Goal: Task Accomplishment & Management: Manage account settings

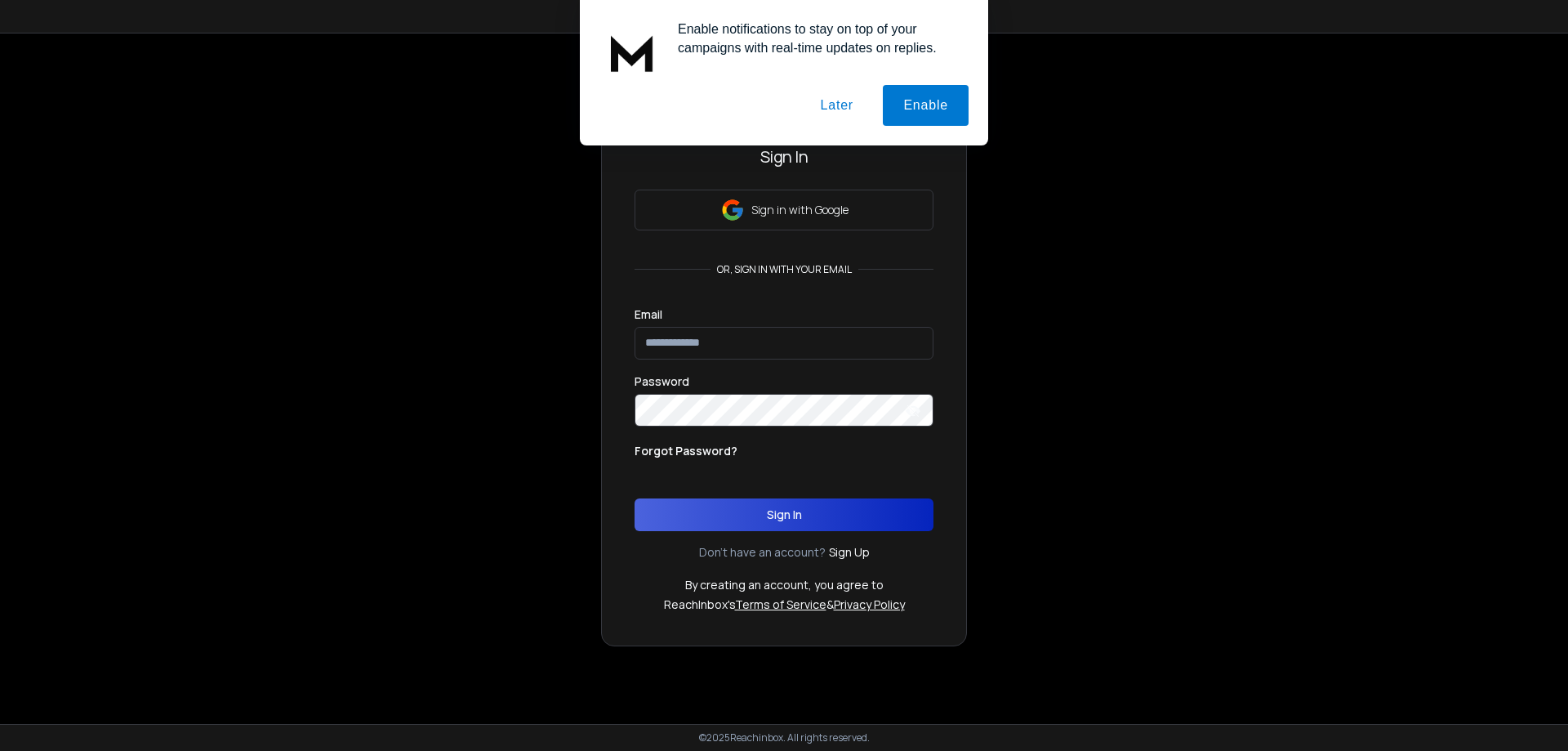
click at [706, 339] on input "email" at bounding box center [784, 343] width 299 height 33
paste input "**********"
type input "**********"
click at [848, 115] on button "Later" at bounding box center [836, 105] width 74 height 41
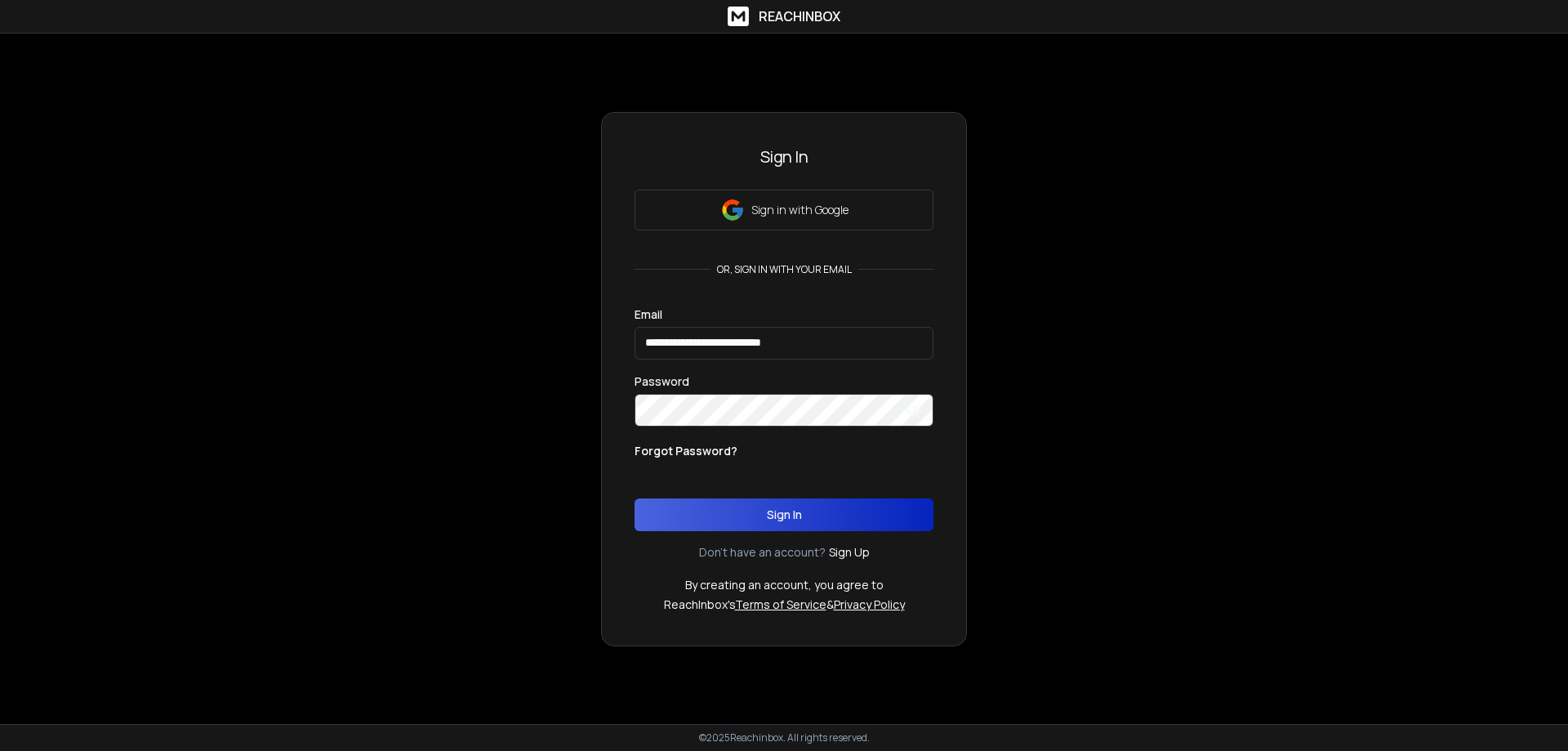
click at [848, 106] on div "Enable notifications to stay on top of your campaigns with real-time updates on…" at bounding box center [784, 73] width 1568 height 145
click at [780, 520] on button "Sign In" at bounding box center [784, 515] width 299 height 33
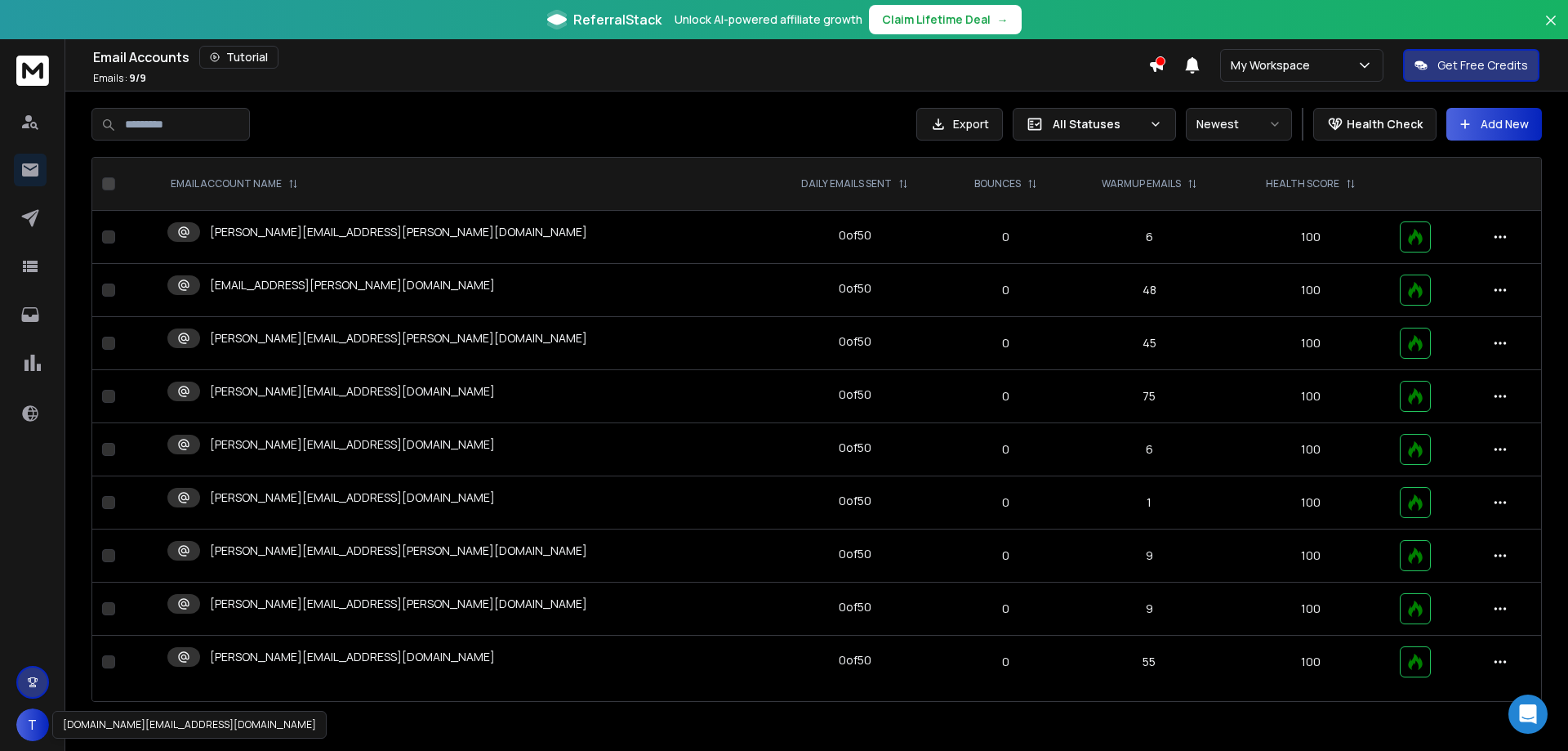
click at [37, 728] on span "T" at bounding box center [33, 725] width 33 height 33
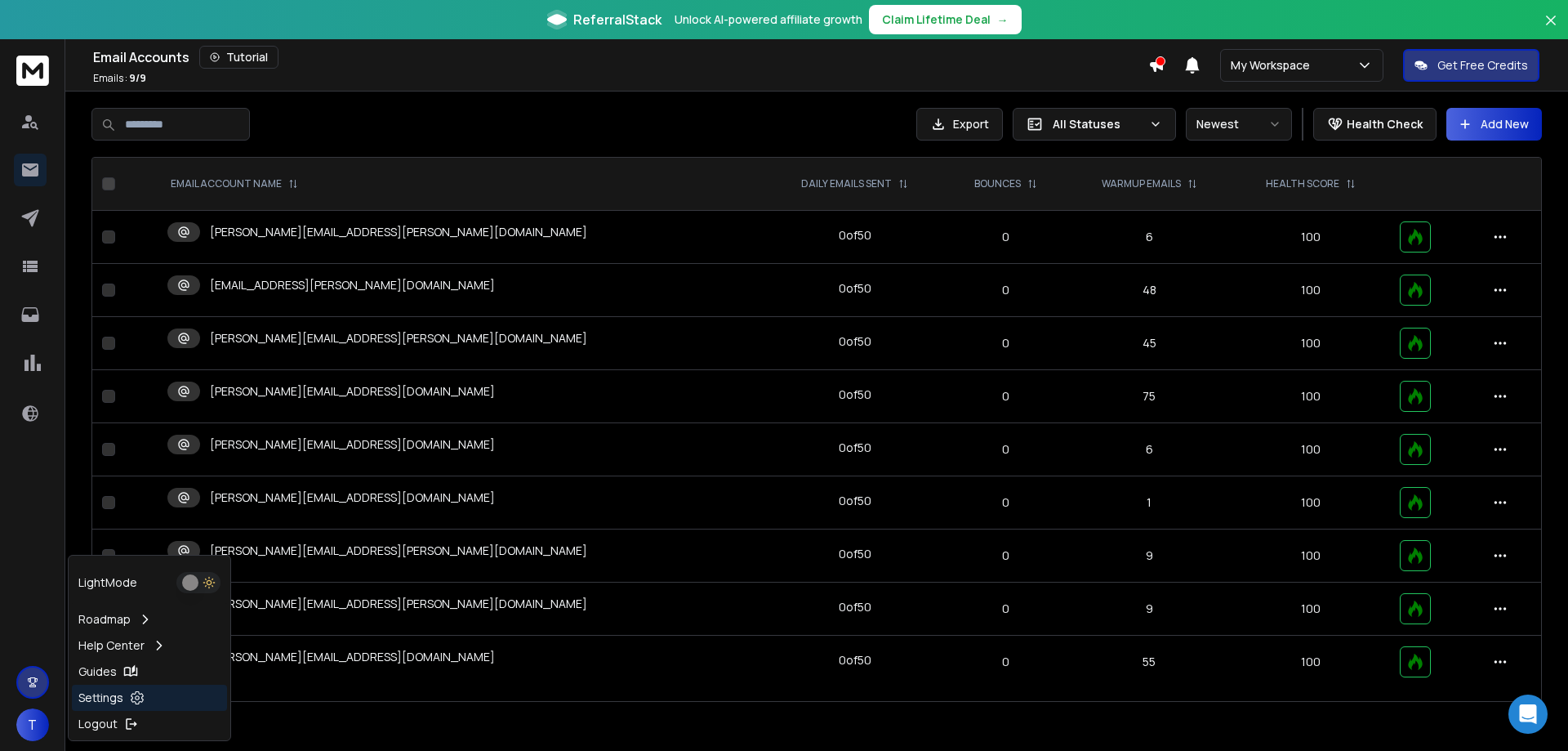
click at [106, 695] on p "Settings" at bounding box center [101, 697] width 45 height 16
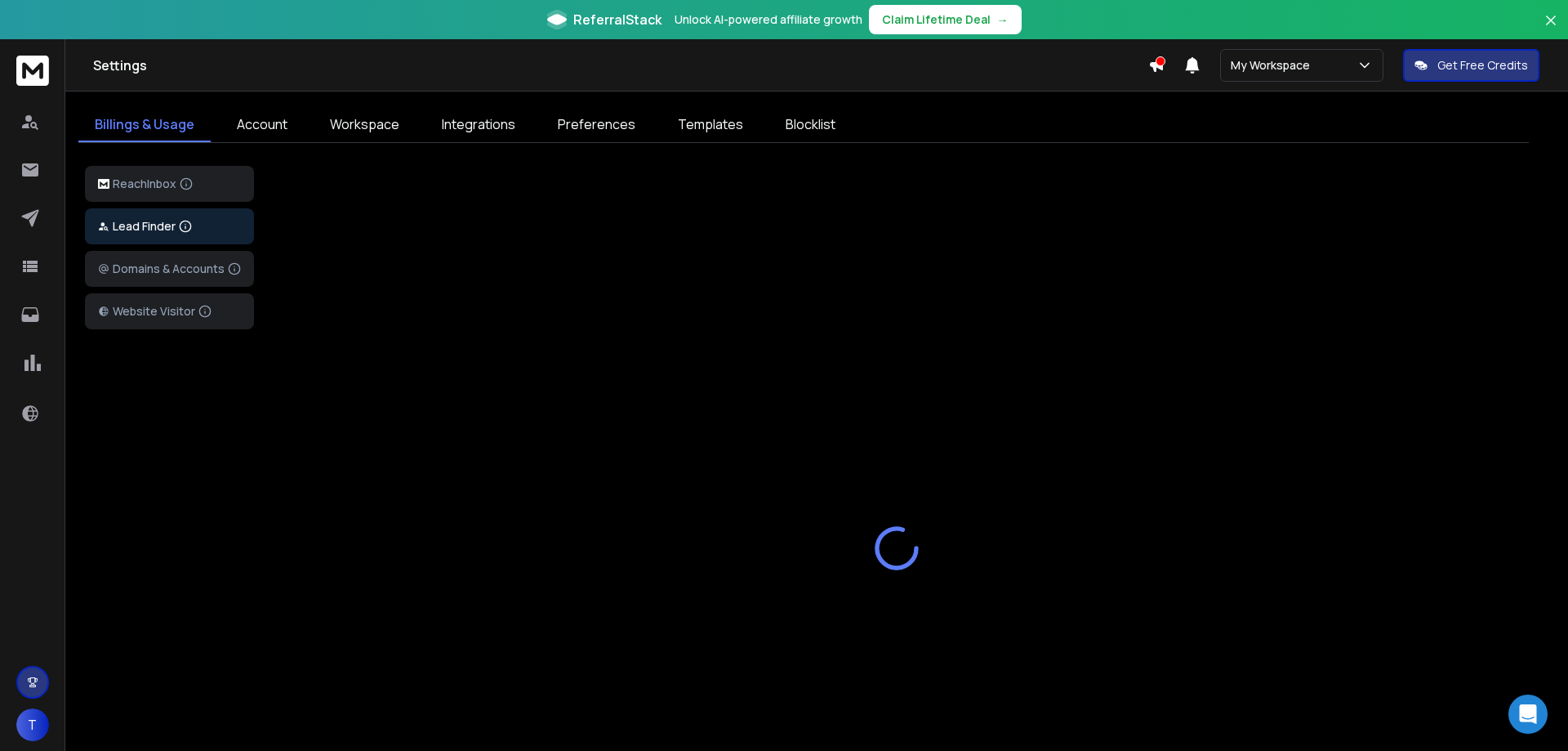
click at [121, 222] on button "Lead Finder" at bounding box center [169, 227] width 169 height 36
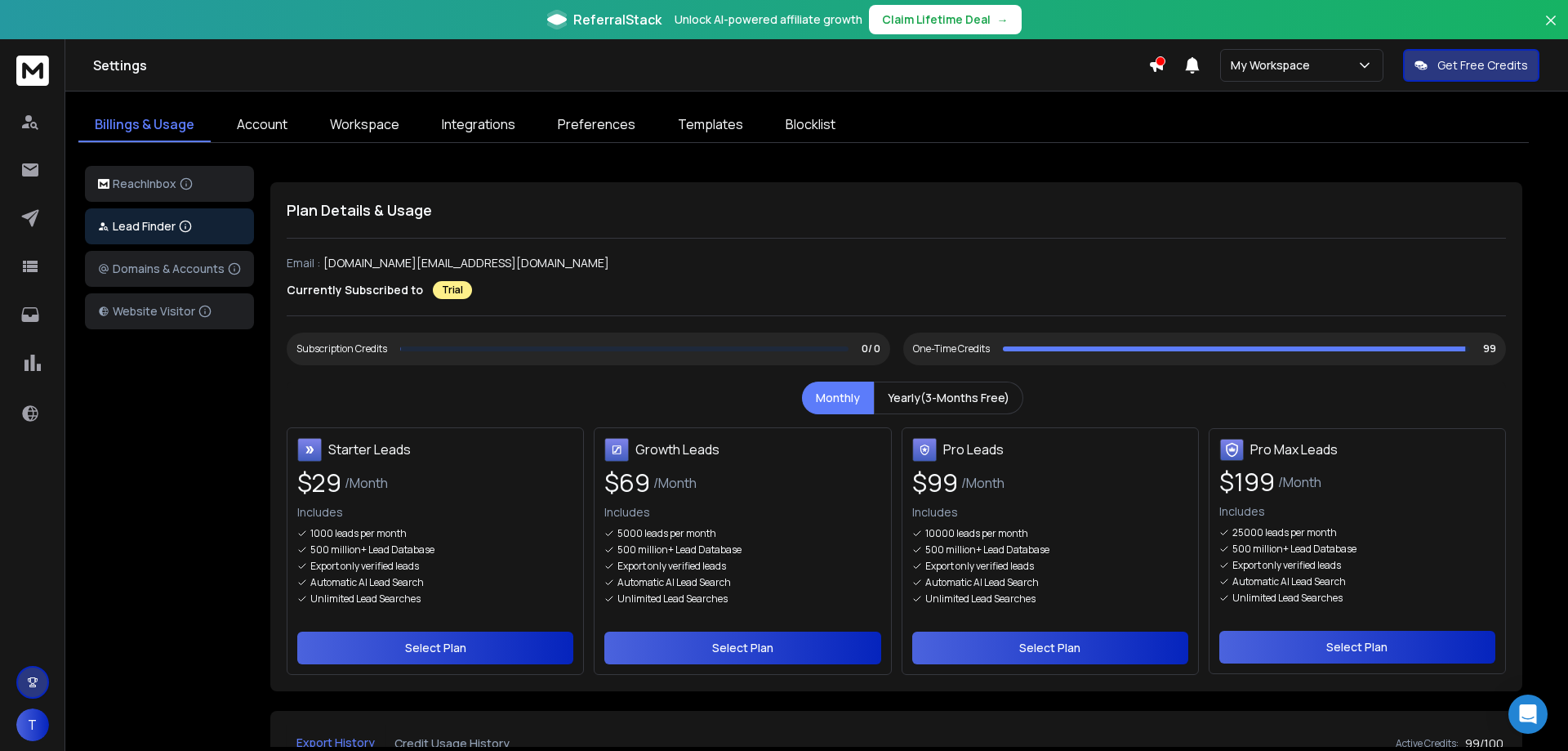
click at [281, 128] on link "Account" at bounding box center [262, 125] width 83 height 35
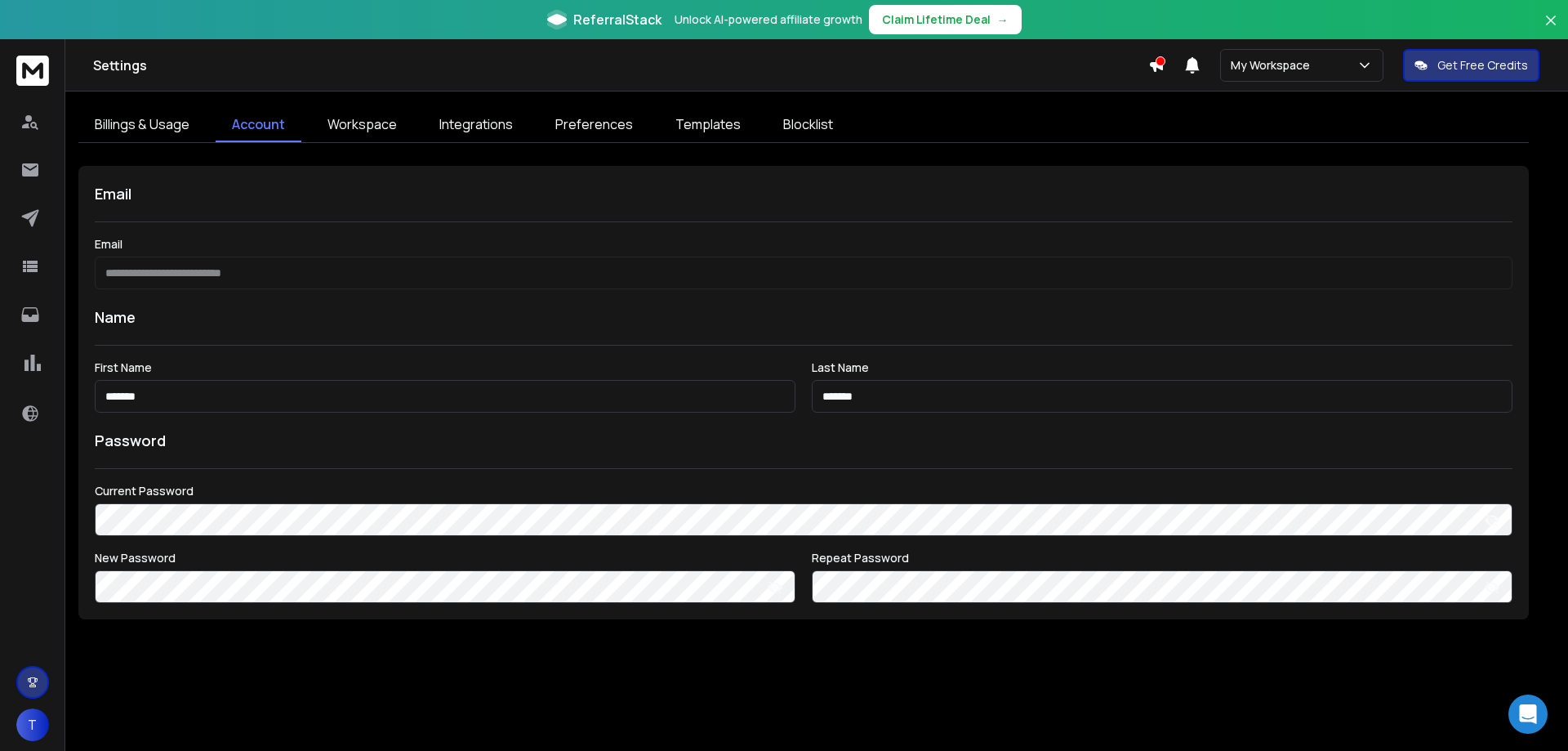
click at [368, 128] on link "Workspace" at bounding box center [362, 125] width 102 height 35
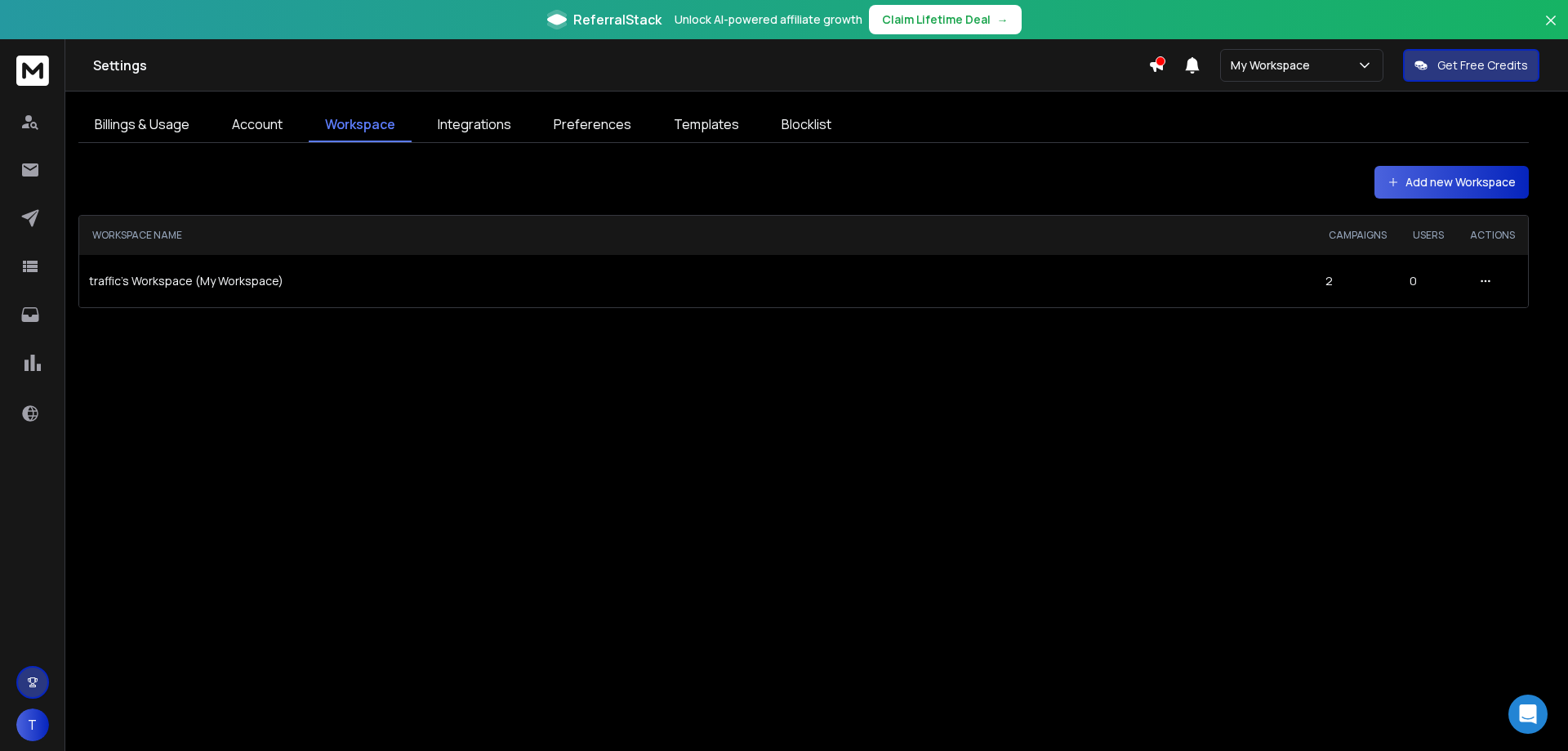
click at [458, 124] on link "Integrations" at bounding box center [474, 125] width 106 height 35
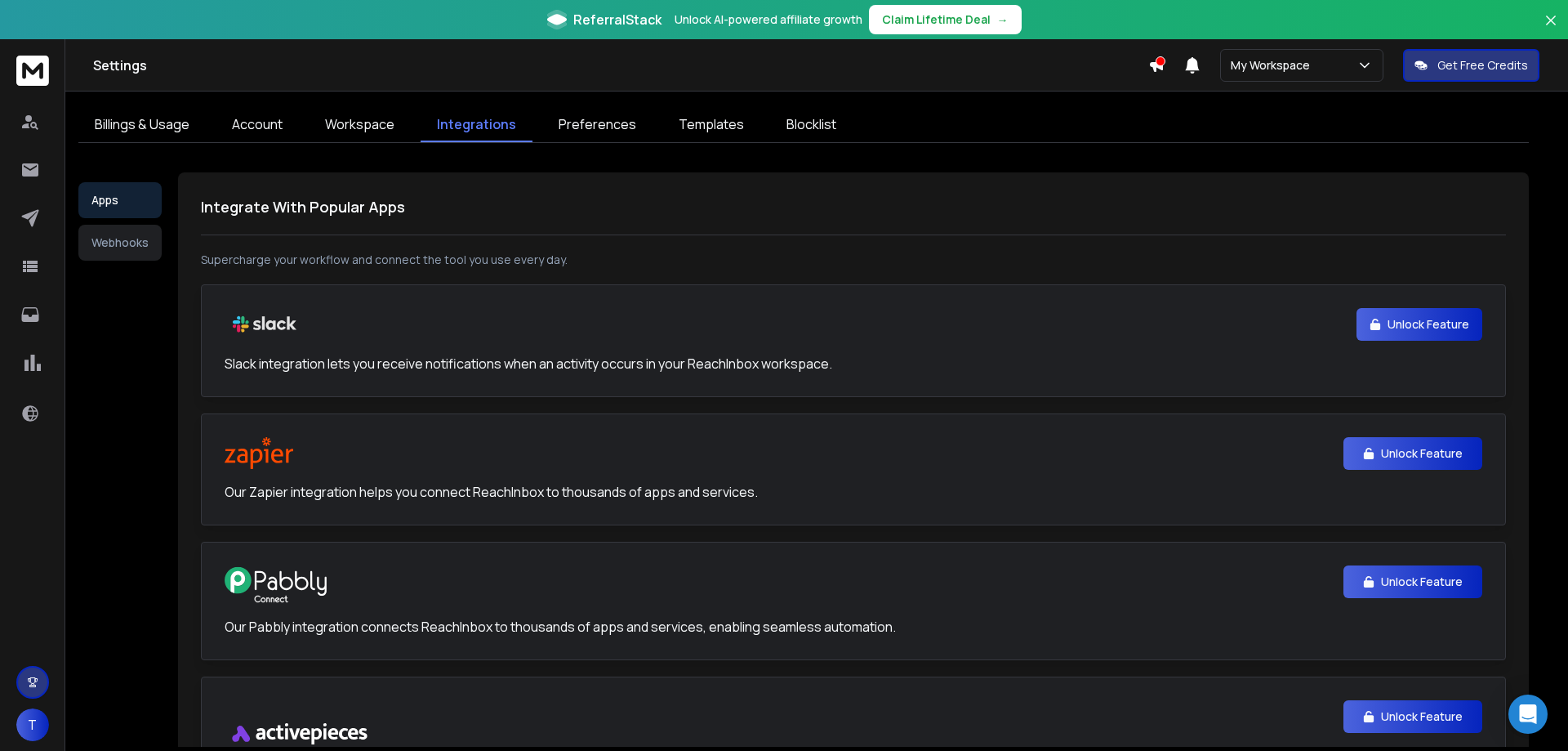
click at [607, 132] on link "Preferences" at bounding box center [597, 125] width 110 height 35
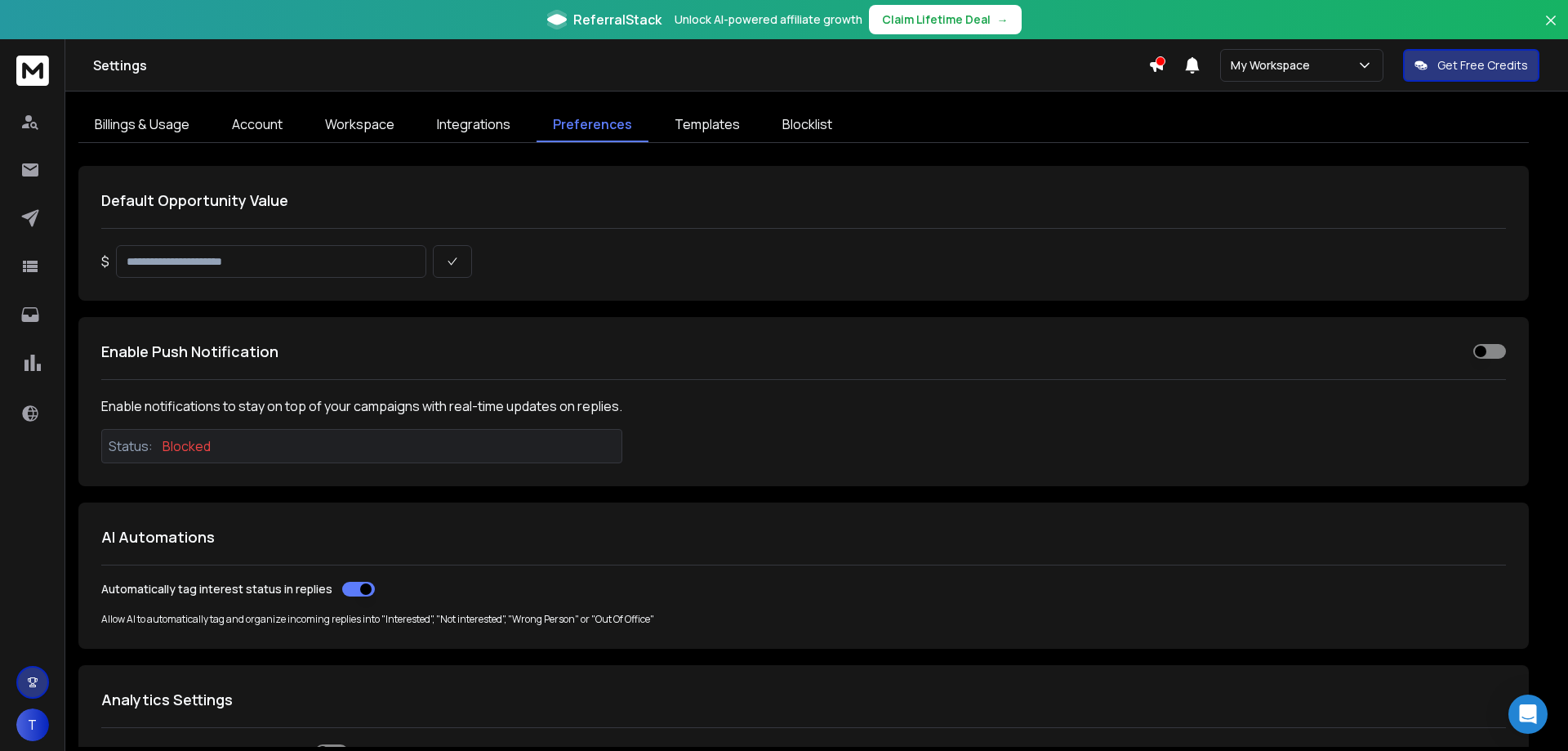
click at [721, 126] on link "Templates" at bounding box center [707, 125] width 98 height 35
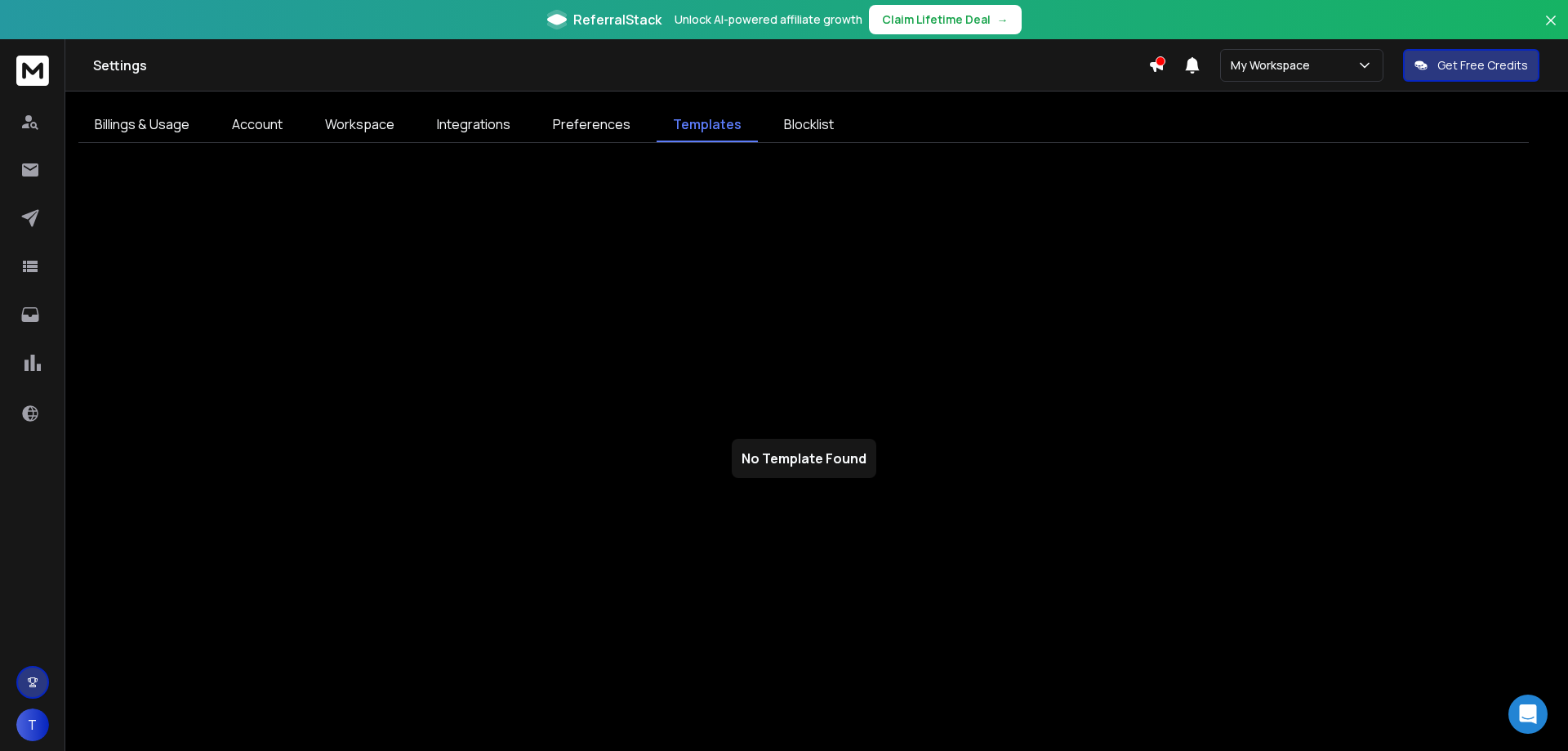
click at [254, 122] on link "Account" at bounding box center [257, 125] width 83 height 35
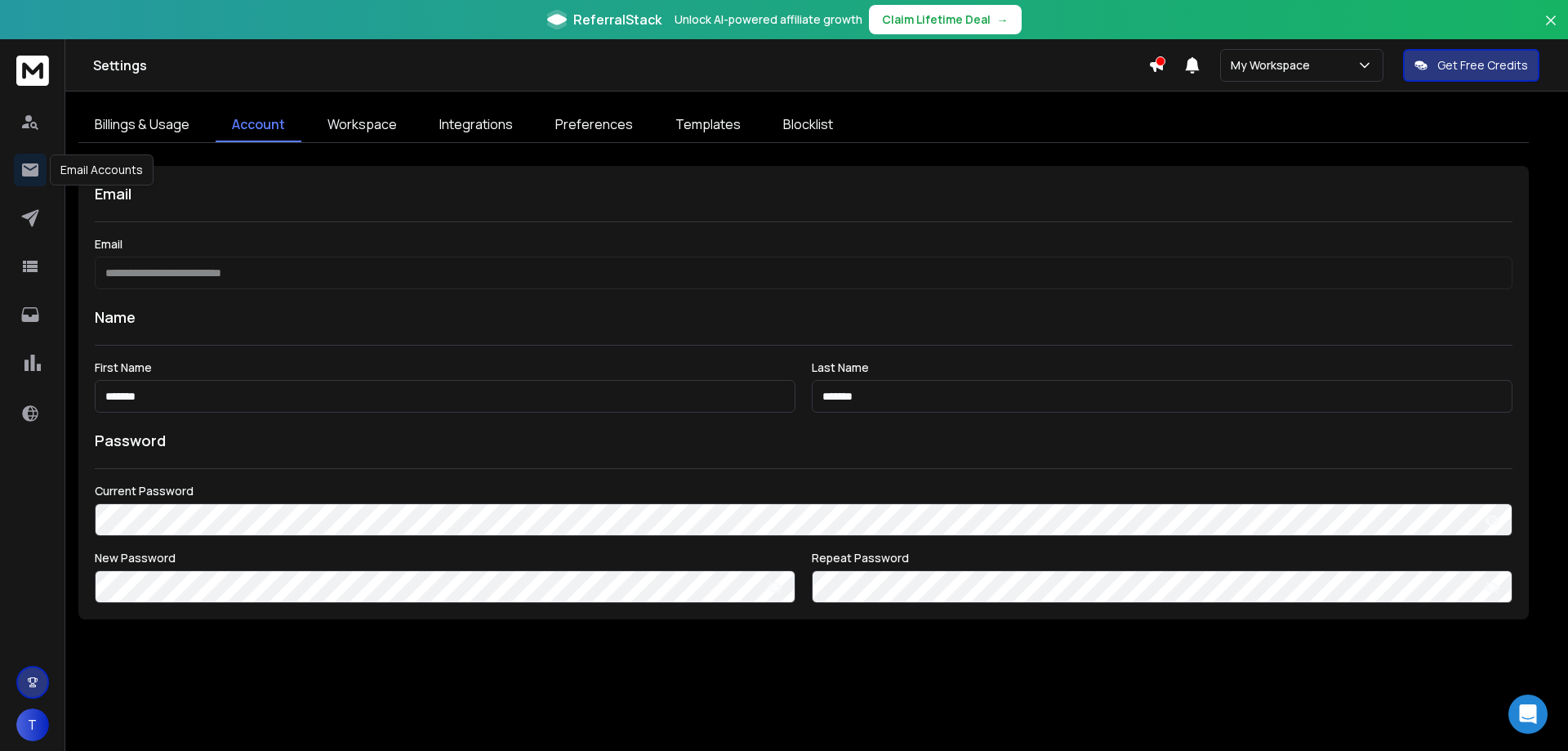
click at [35, 171] on icon at bounding box center [29, 170] width 16 height 13
